Goal: Task Accomplishment & Management: Manage account settings

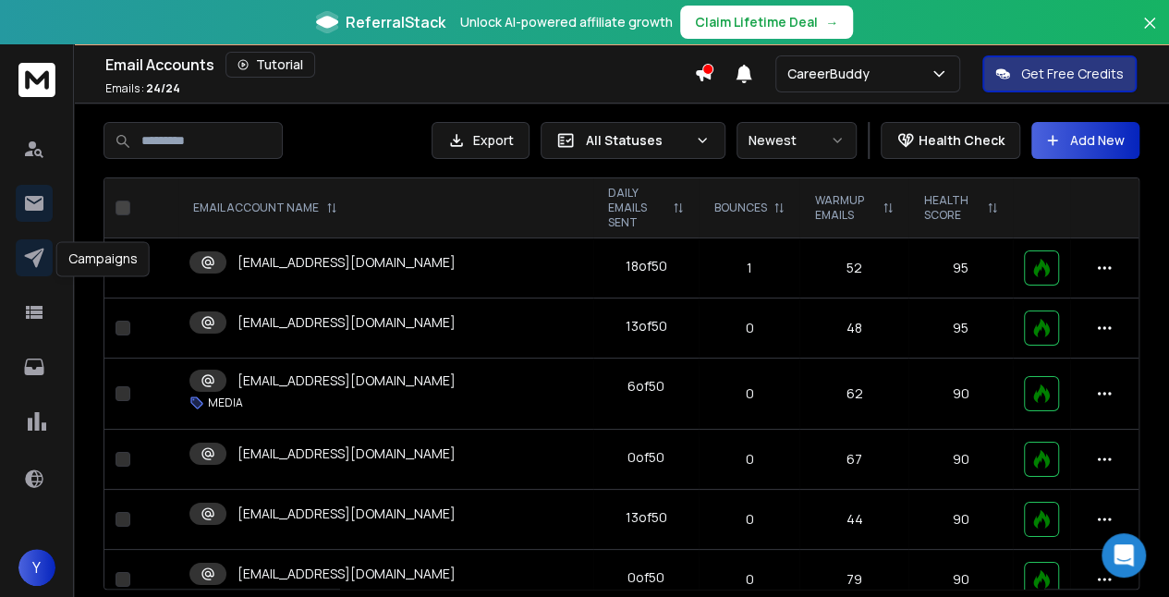
click at [32, 254] on icon at bounding box center [33, 258] width 19 height 19
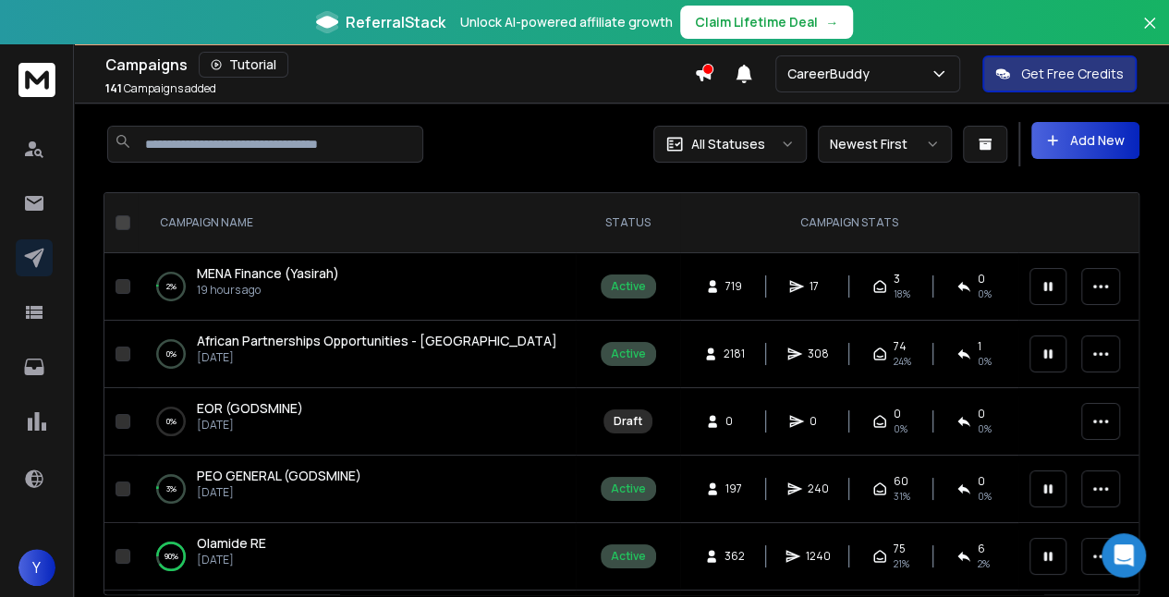
click at [377, 276] on div "2 % MENA Finance (Yasirah) 19 hours ago" at bounding box center [356, 286] width 401 height 44
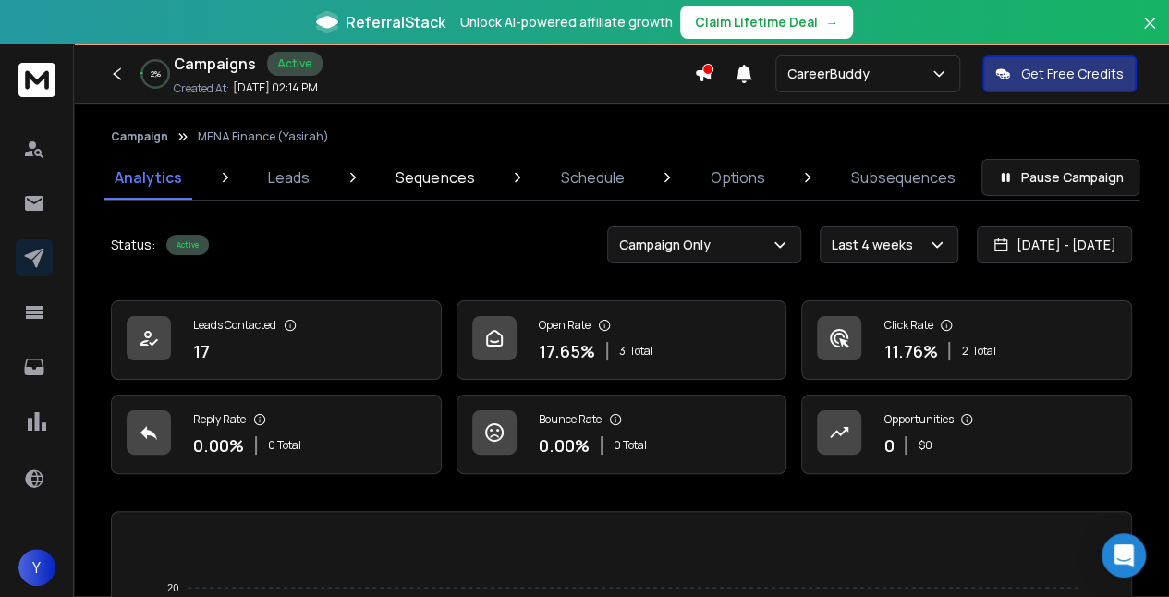
click at [452, 171] on p "Sequences" at bounding box center [435, 177] width 79 height 22
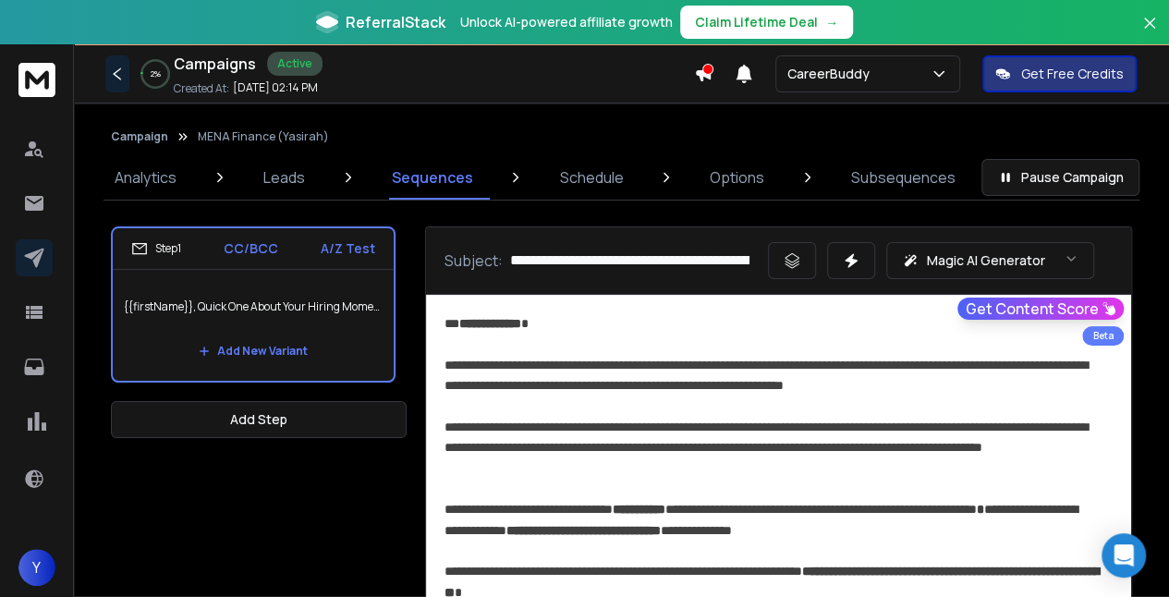
click at [118, 70] on icon at bounding box center [116, 73] width 7 height 12
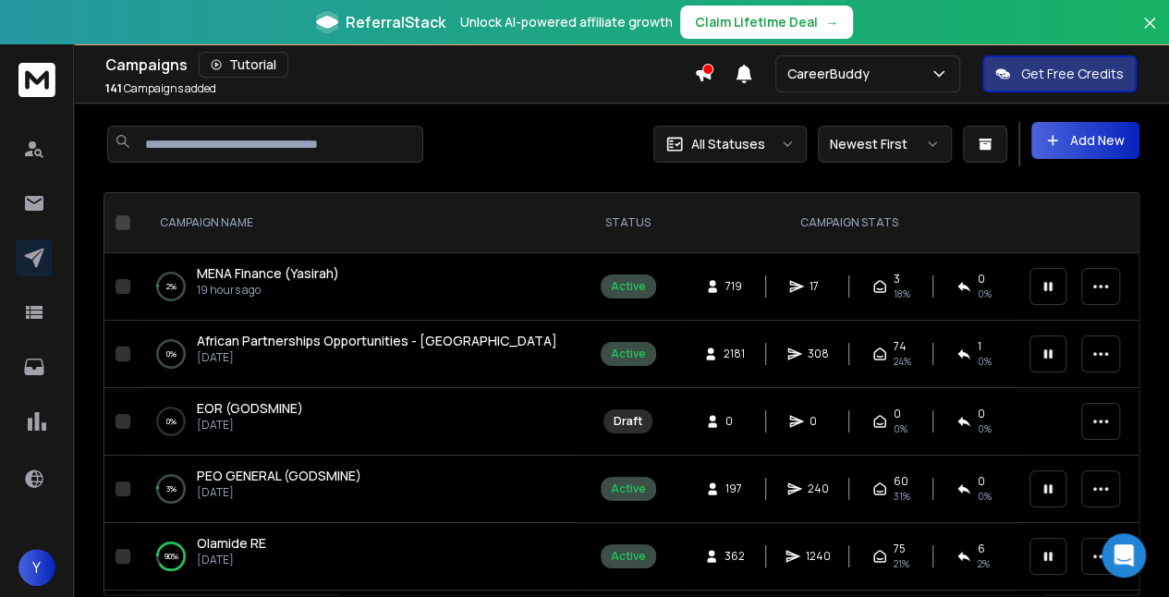
click at [253, 283] on p "19 hours ago" at bounding box center [268, 290] width 142 height 15
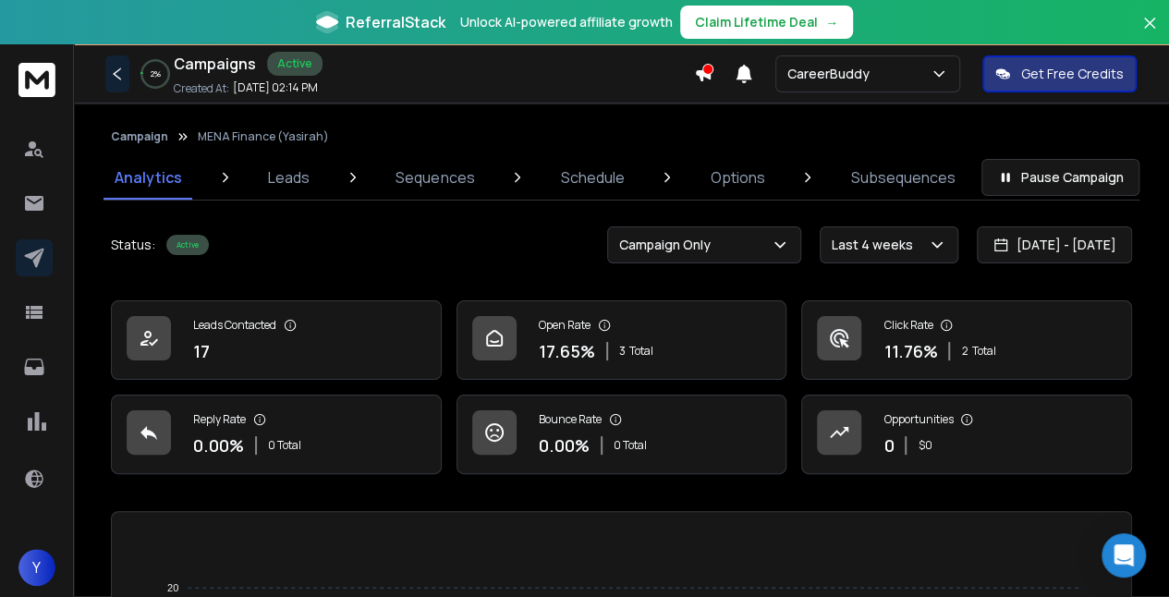
click at [113, 74] on icon at bounding box center [117, 74] width 17 height 17
